Goal: Information Seeking & Learning: Check status

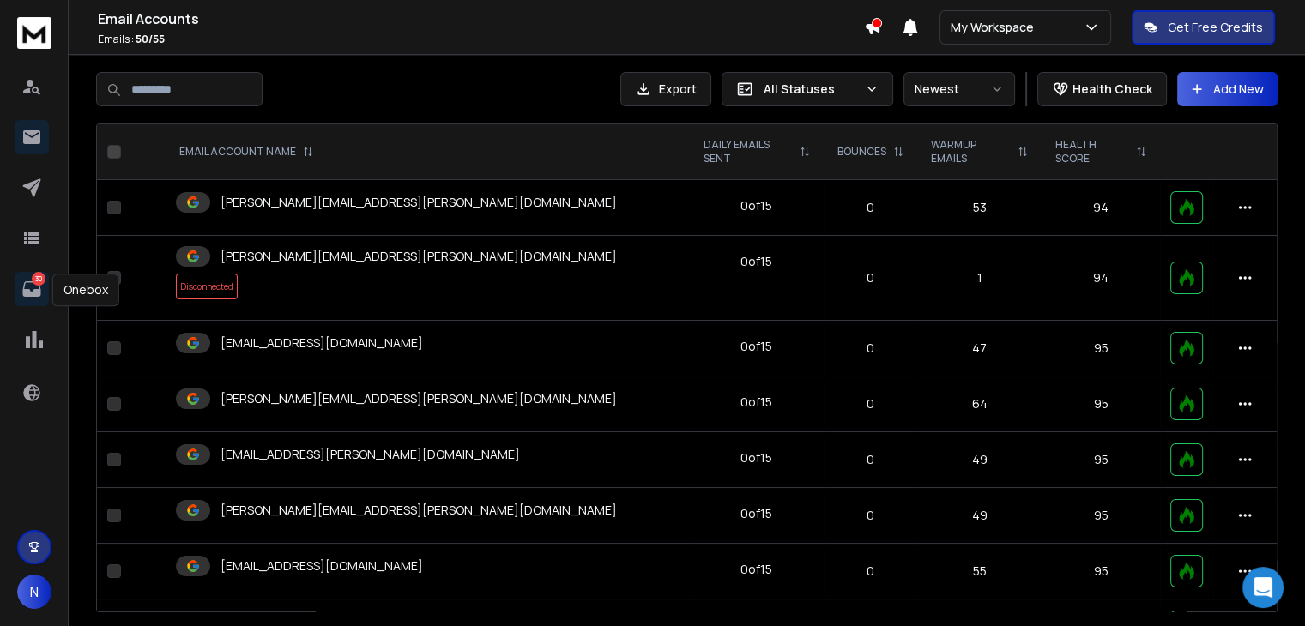
click at [15, 295] on link "30" at bounding box center [32, 289] width 34 height 34
click at [36, 337] on icon at bounding box center [34, 340] width 26 height 26
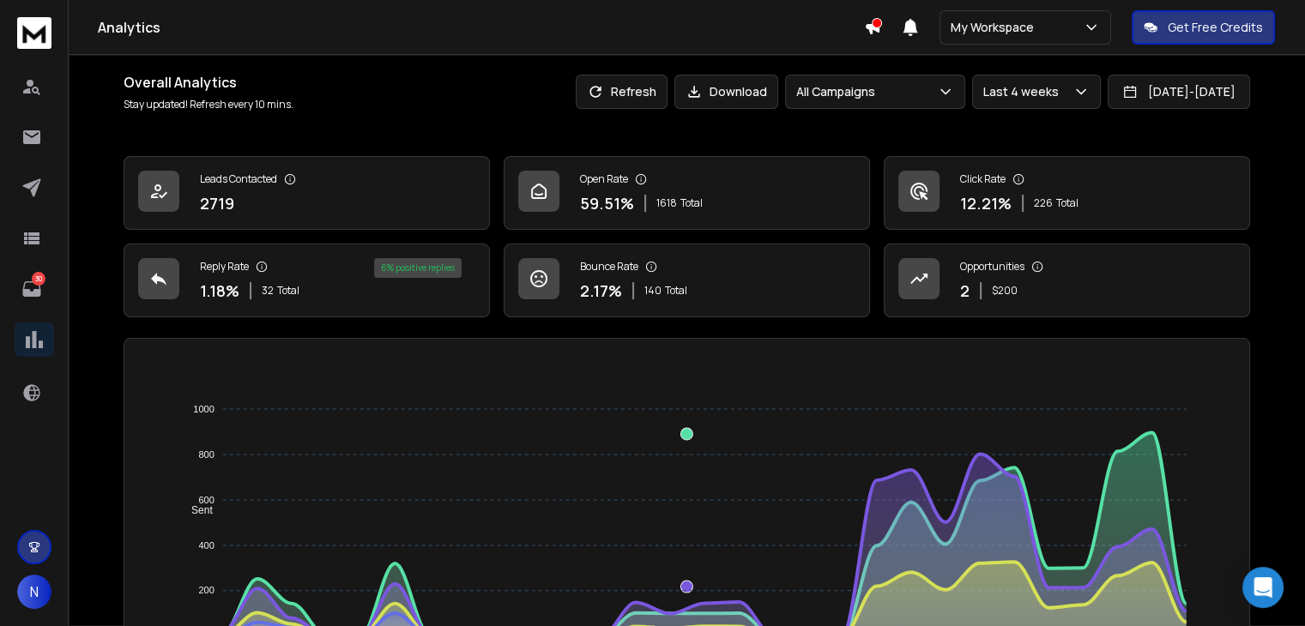
click at [983, 89] on p "Last 4 weeks" at bounding box center [1024, 91] width 82 height 17
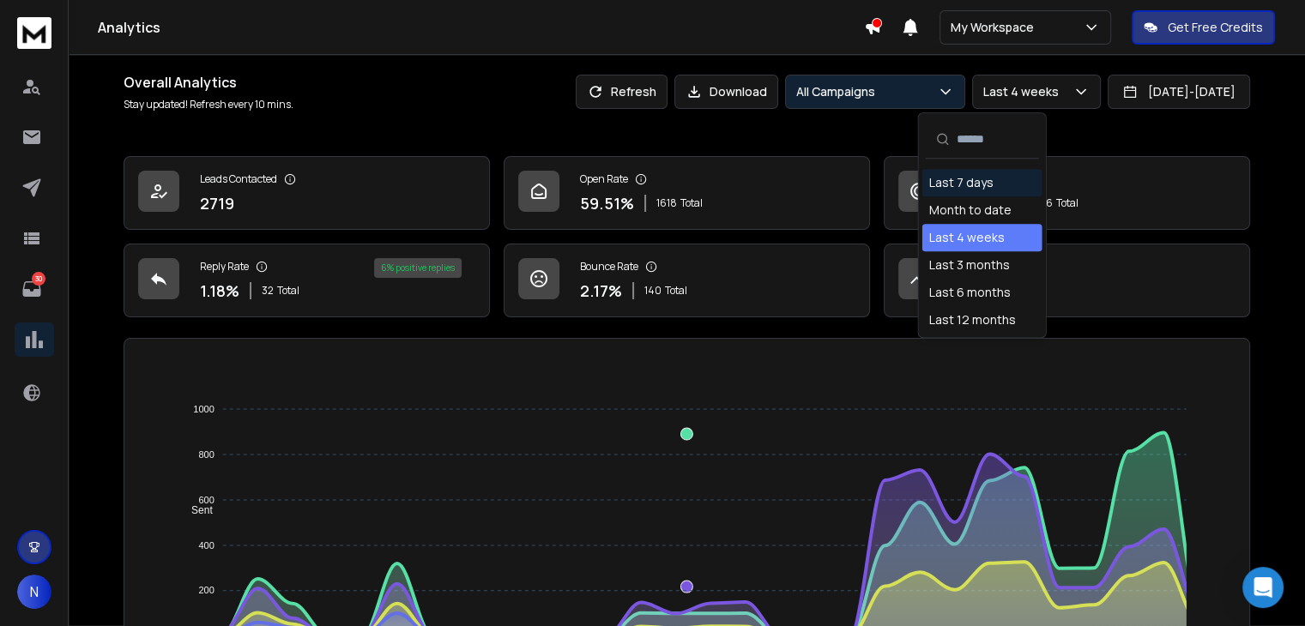
click at [853, 105] on button "All Campaigns" at bounding box center [875, 92] width 180 height 34
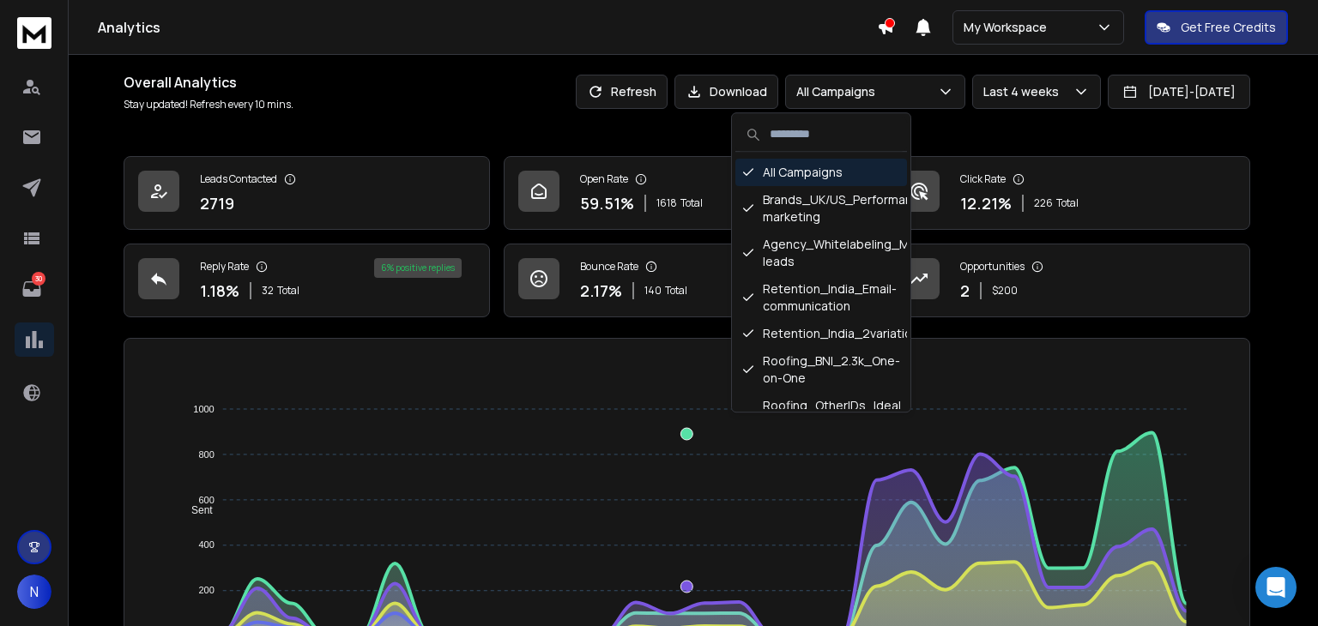
click at [834, 164] on div "All Campaigns" at bounding box center [821, 172] width 172 height 27
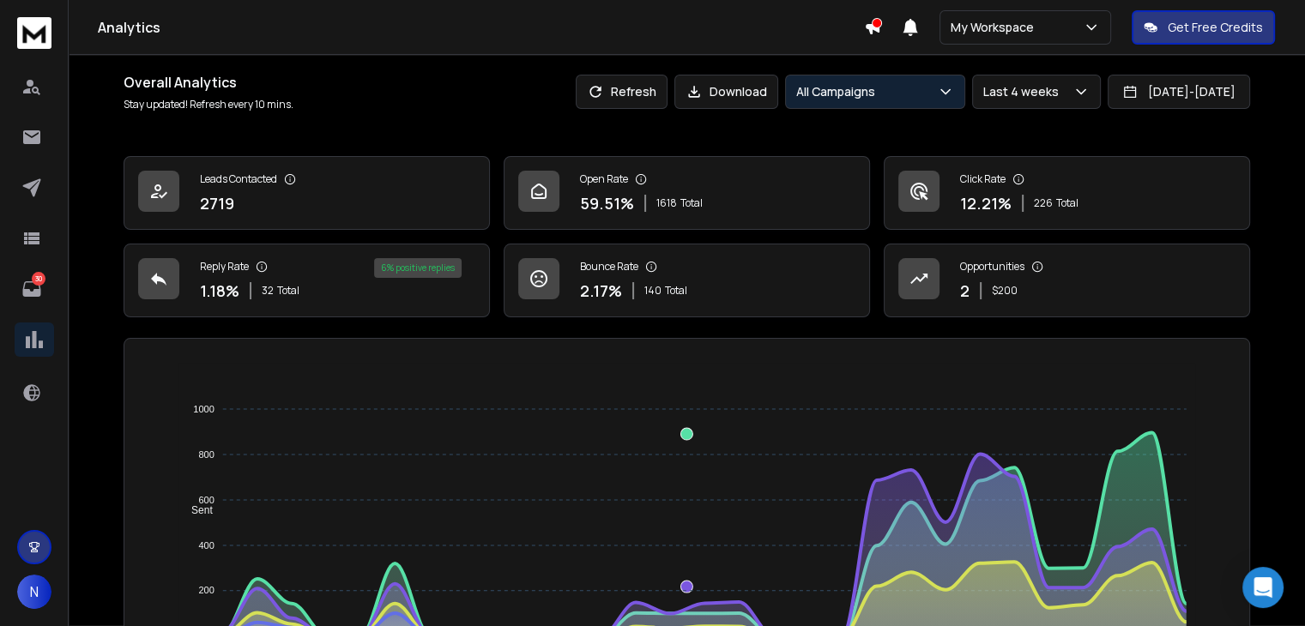
click at [817, 78] on button "All Campaigns" at bounding box center [875, 92] width 180 height 34
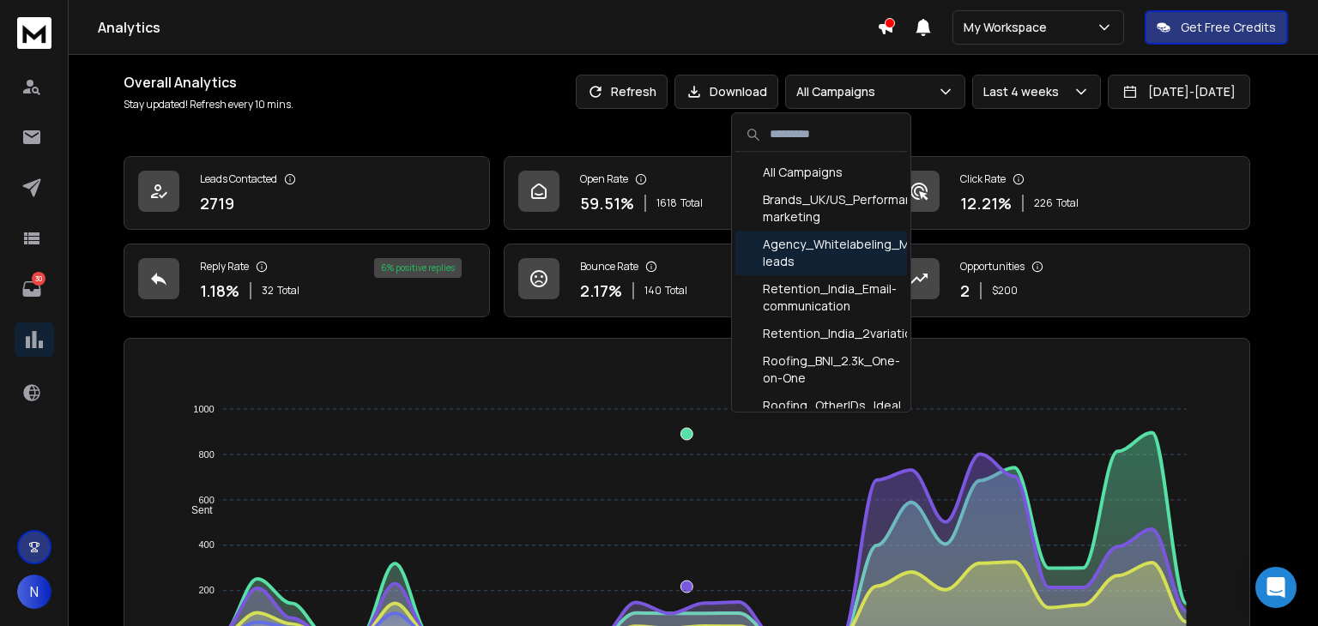
click at [805, 252] on div "Agency_Whitelabeling_Manav_Apollo-leads" at bounding box center [821, 253] width 172 height 45
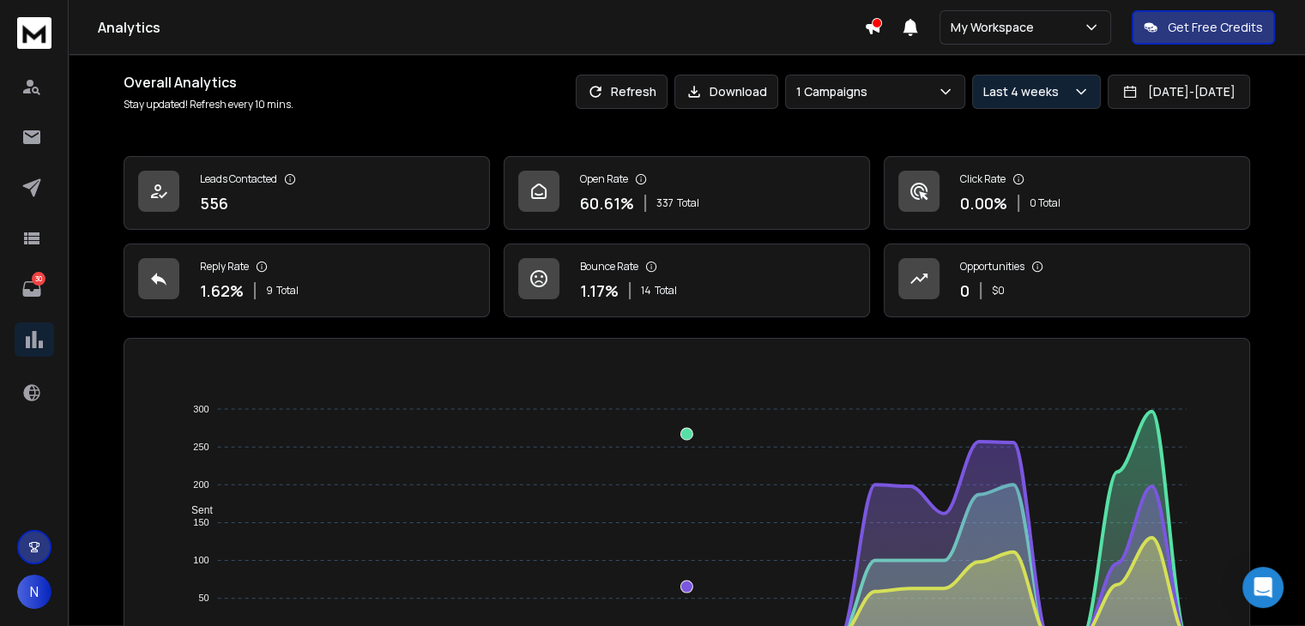
click at [983, 85] on p "Last 4 weeks" at bounding box center [1024, 91] width 82 height 17
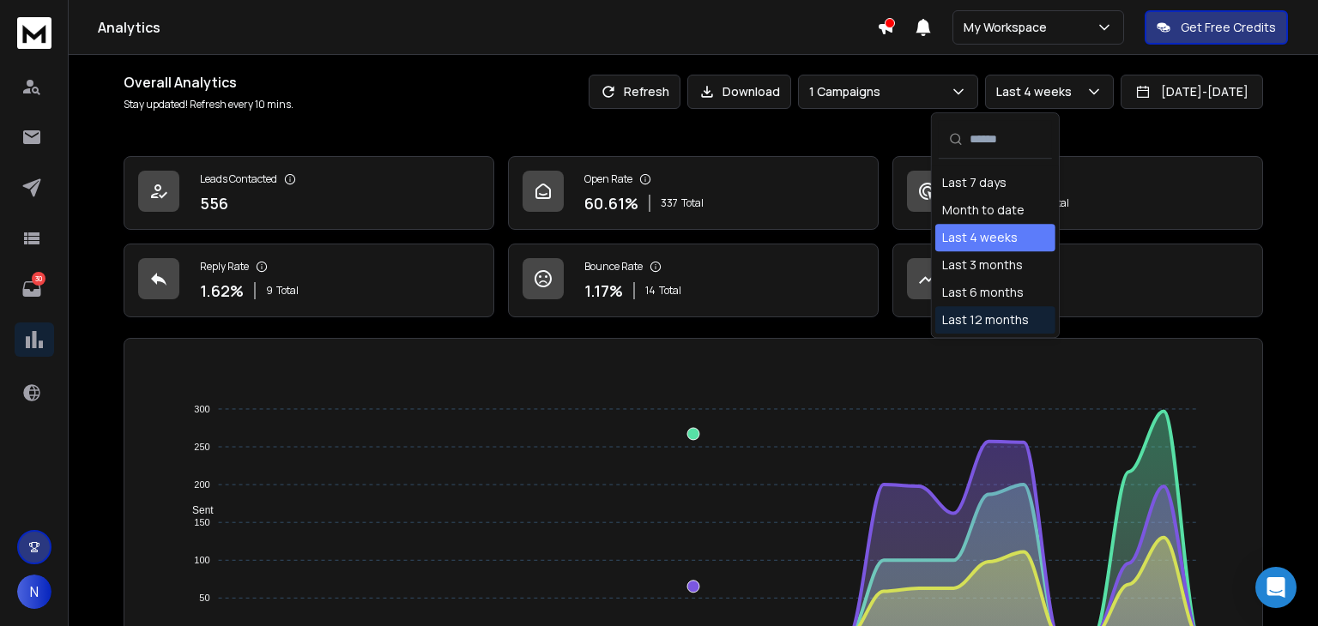
click at [996, 309] on div "Last 12 months" at bounding box center [995, 319] width 120 height 27
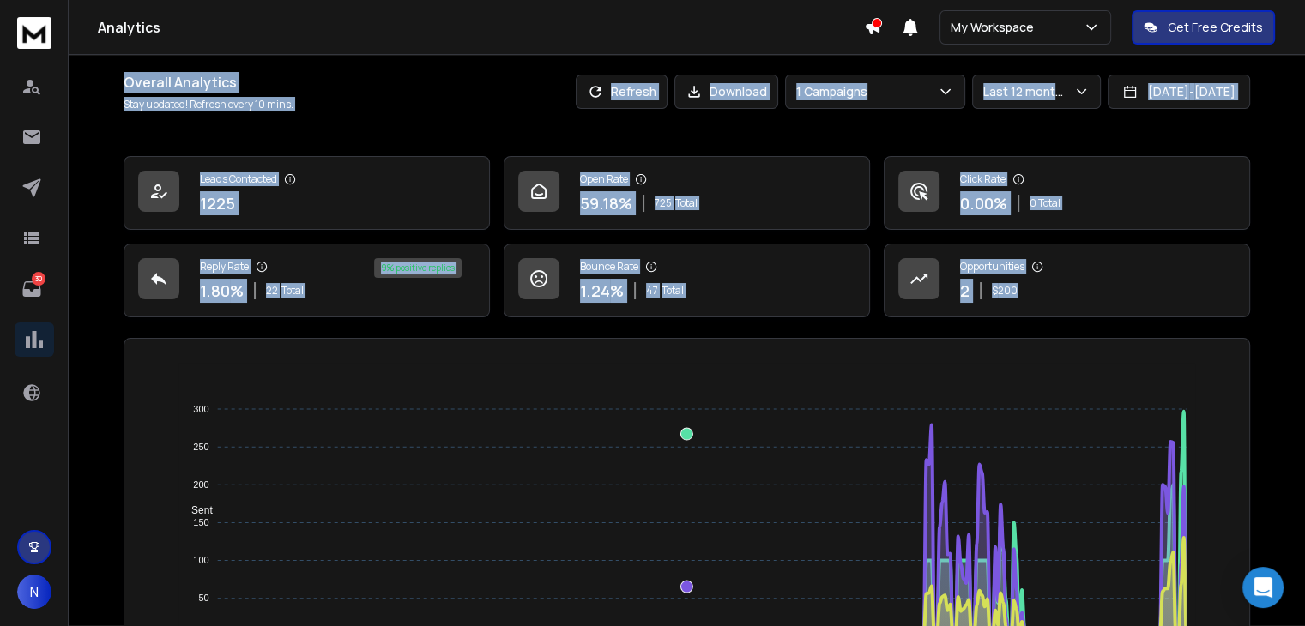
drag, startPoint x: 102, startPoint y: 70, endPoint x: 1097, endPoint y: 279, distance: 1016.6
click at [1097, 279] on div "Overall Analytics Stay updated! Refresh every 10 mins. Refresh Download 1 Campa…" at bounding box center [687, 512] width 1236 height 914
copy div "Overall Analytics Stay updated! Refresh every 10 mins. Refresh Download 1 Campa…"
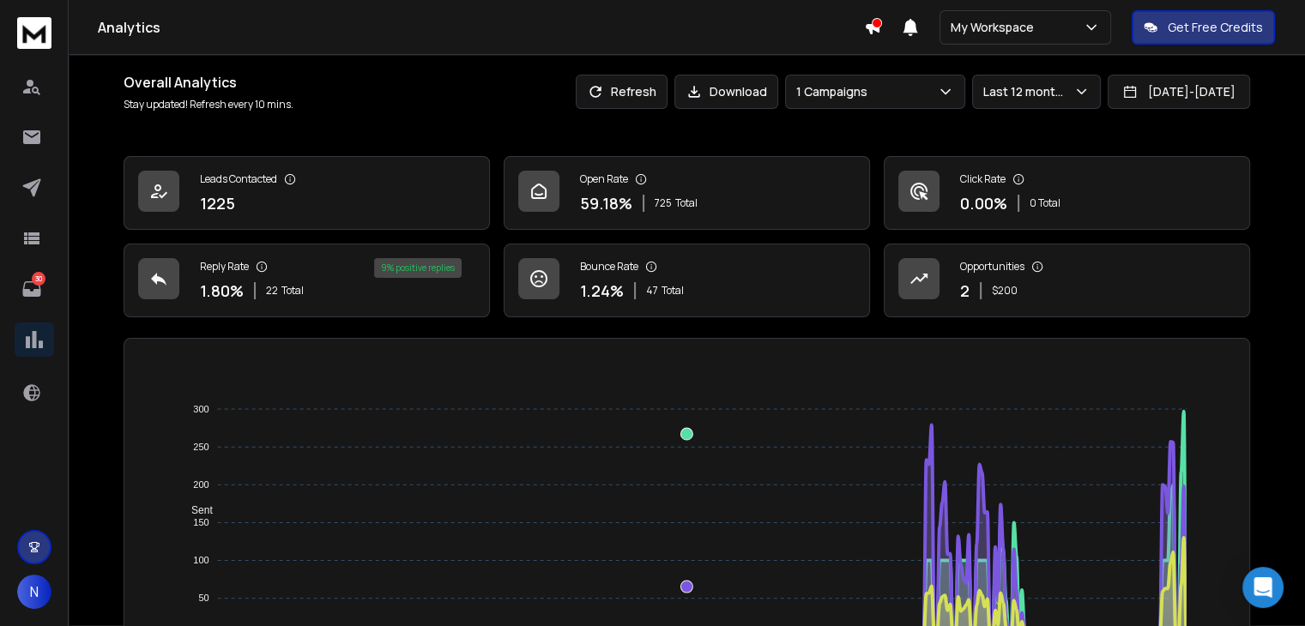
click at [772, 21] on h1 "Analytics" at bounding box center [481, 27] width 766 height 21
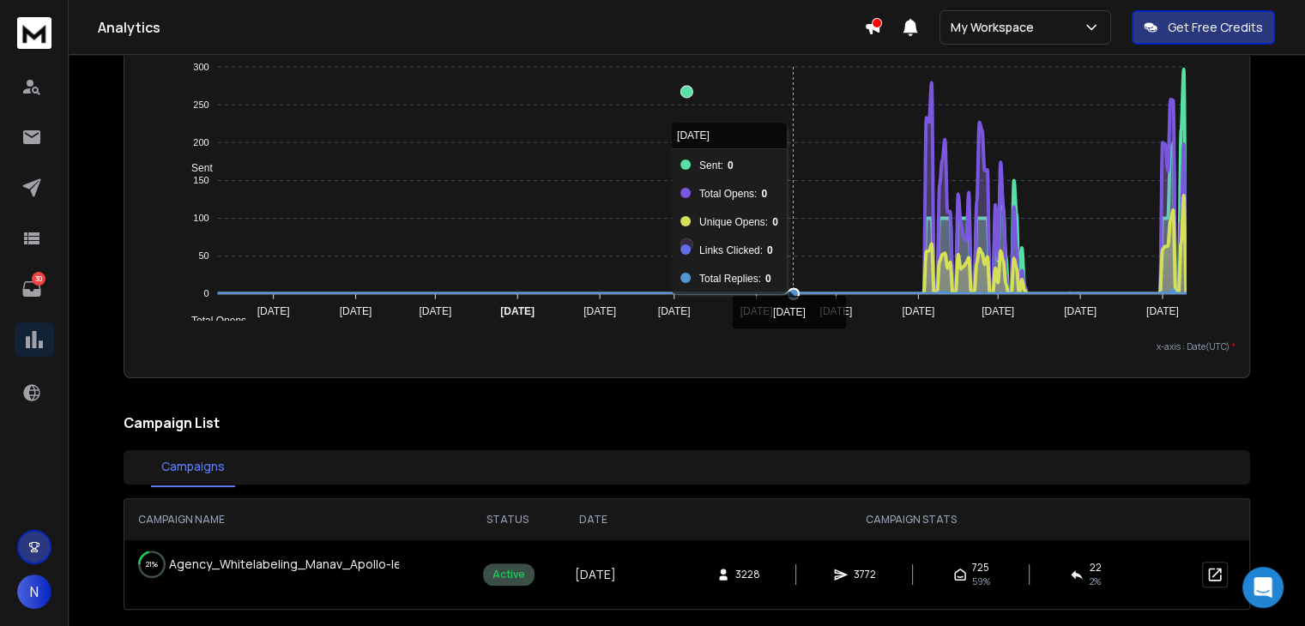
scroll to position [342, 0]
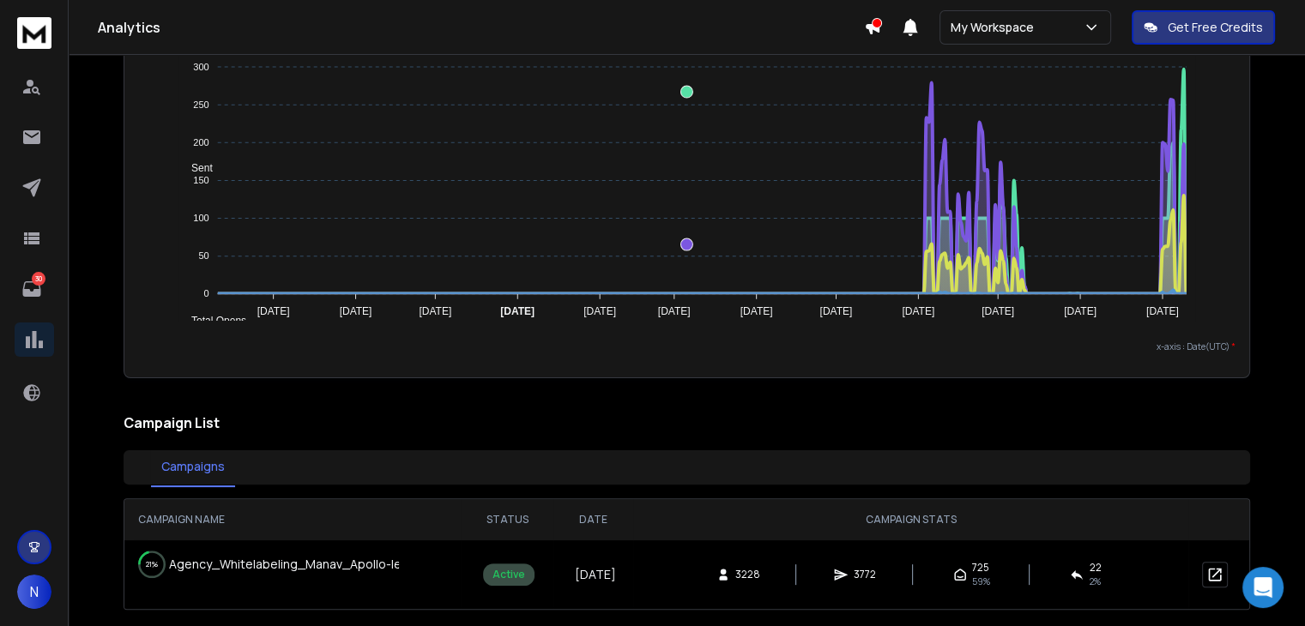
click at [627, 570] on td "3 months ago" at bounding box center [593, 574] width 80 height 69
click at [576, 570] on td "3 months ago" at bounding box center [593, 574] width 80 height 69
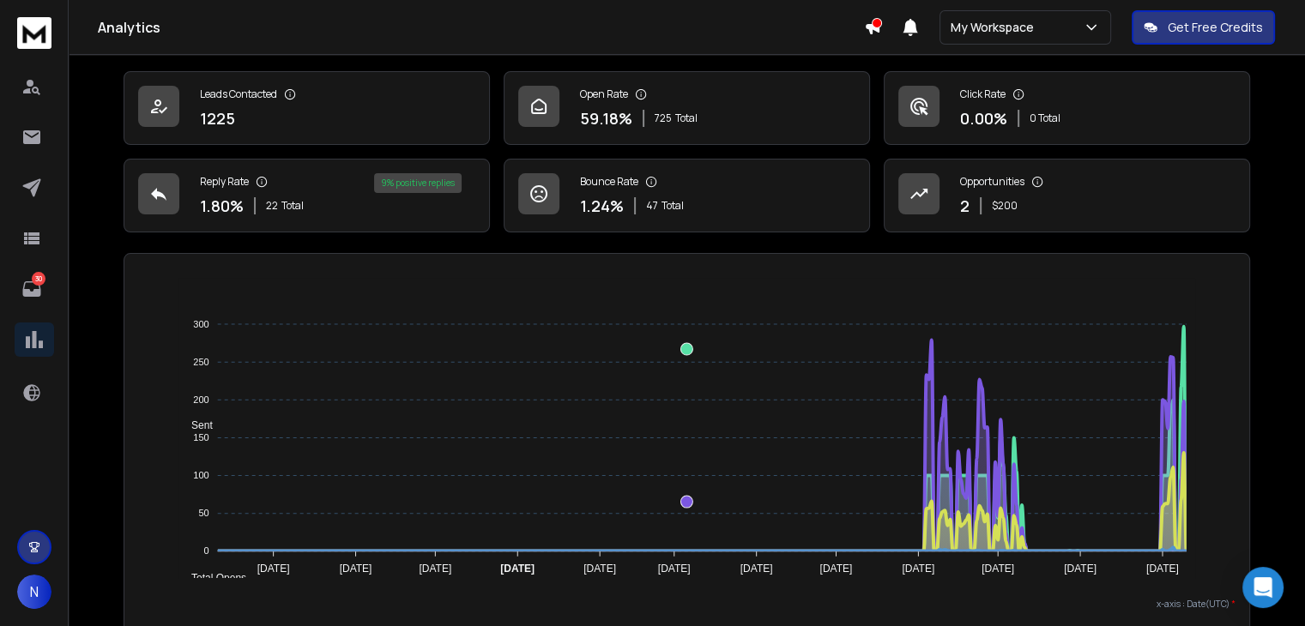
scroll to position [78, 0]
